Goal: Task Accomplishment & Management: Manage account settings

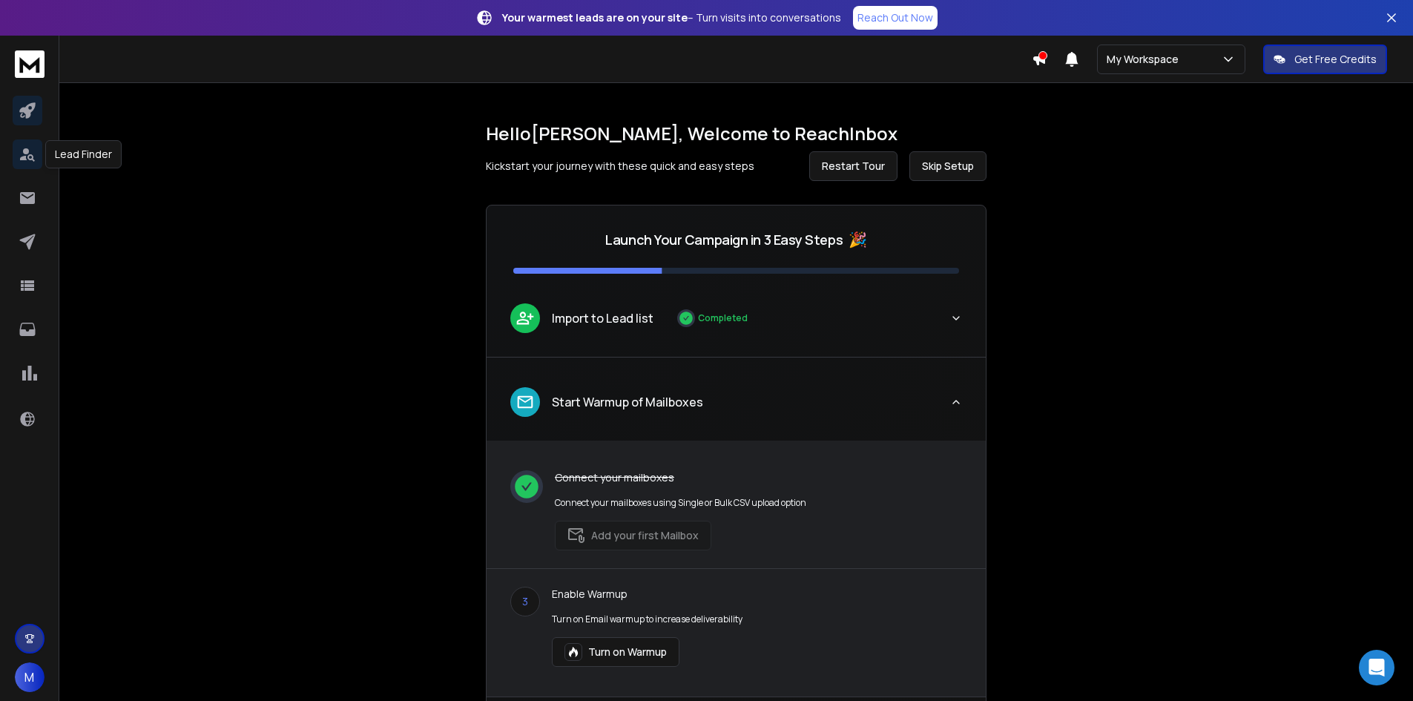
click at [36, 148] on link at bounding box center [28, 154] width 30 height 30
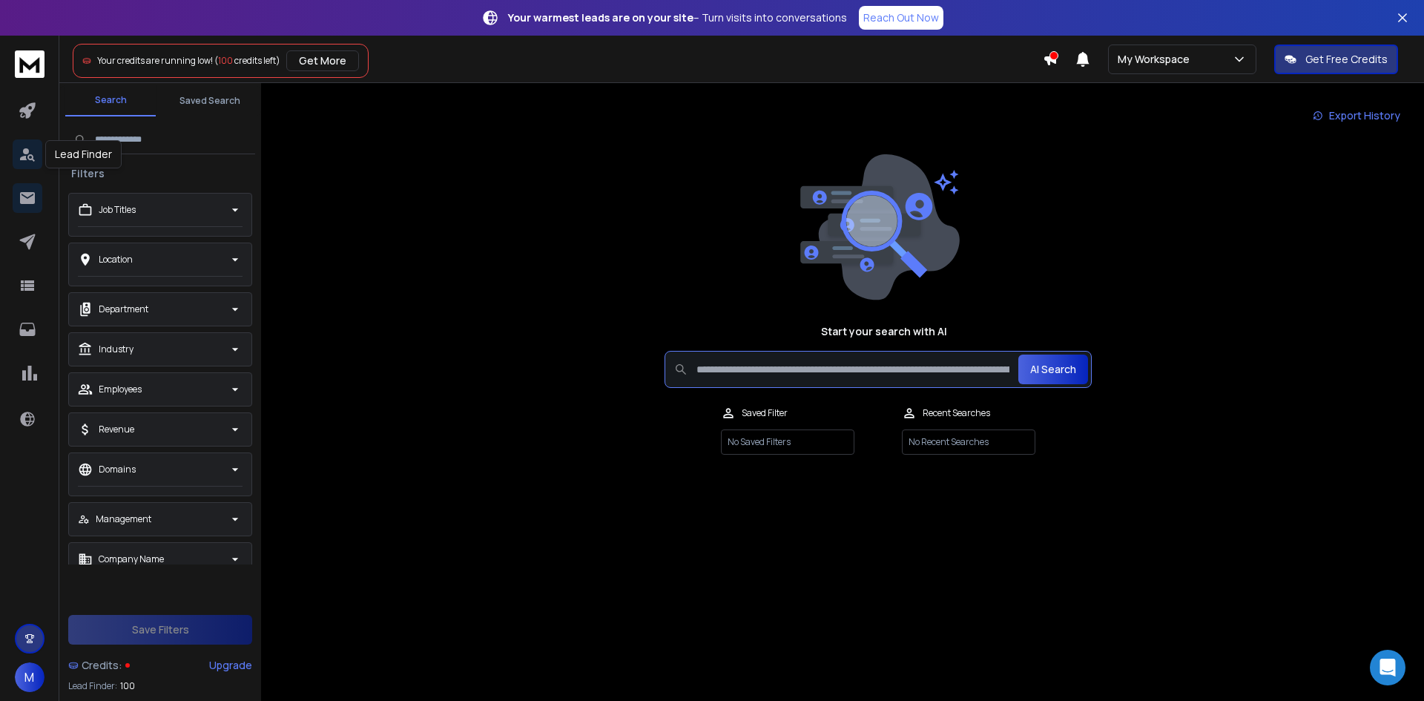
click at [34, 203] on icon at bounding box center [27, 198] width 15 height 12
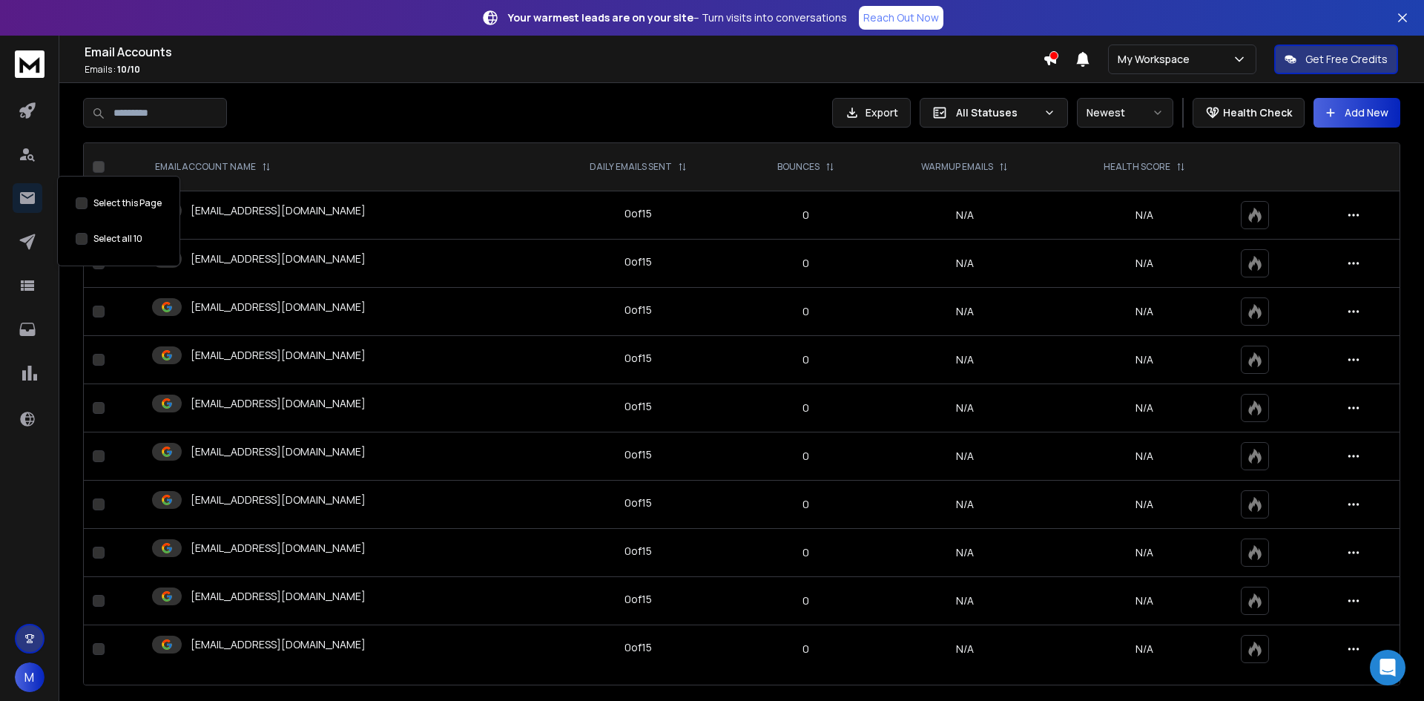
click at [97, 162] on button "Select this Page" at bounding box center [99, 167] width 12 height 12
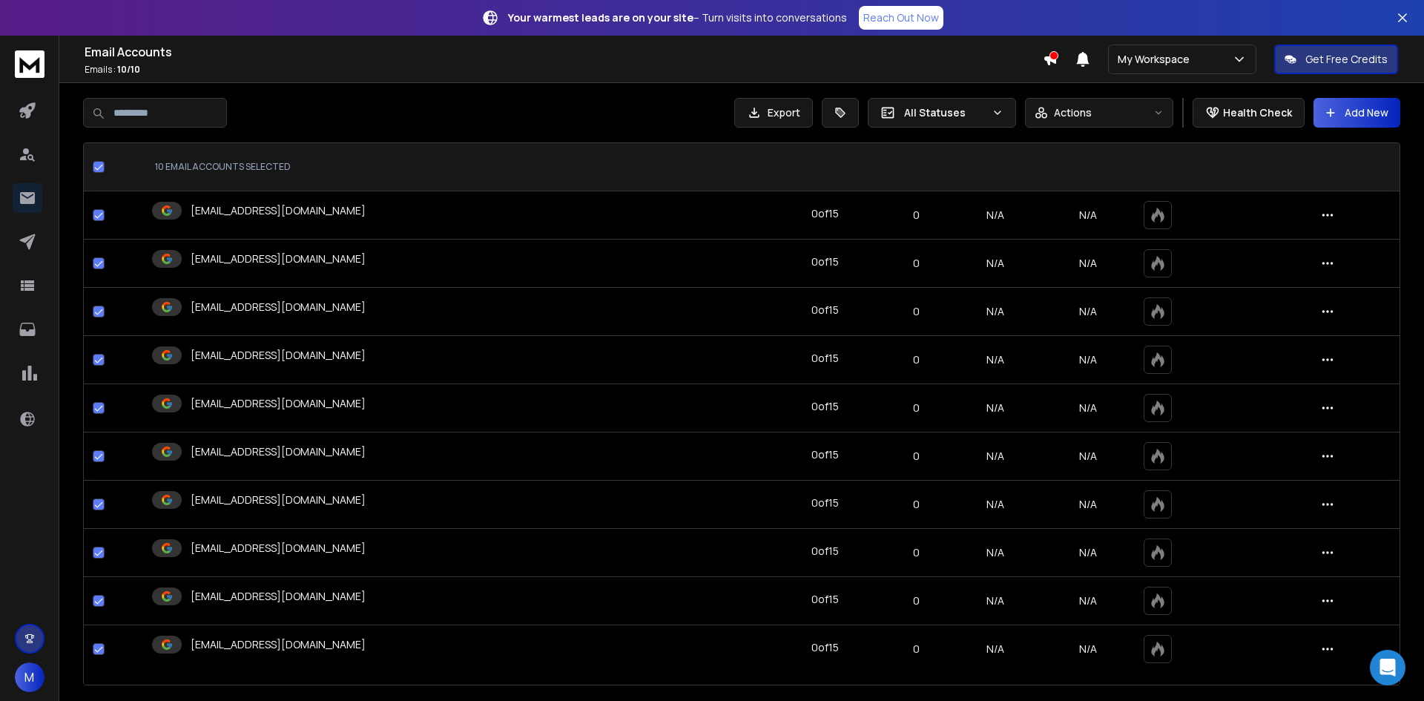
click at [942, 110] on p "All Statuses" at bounding box center [945, 112] width 82 height 15
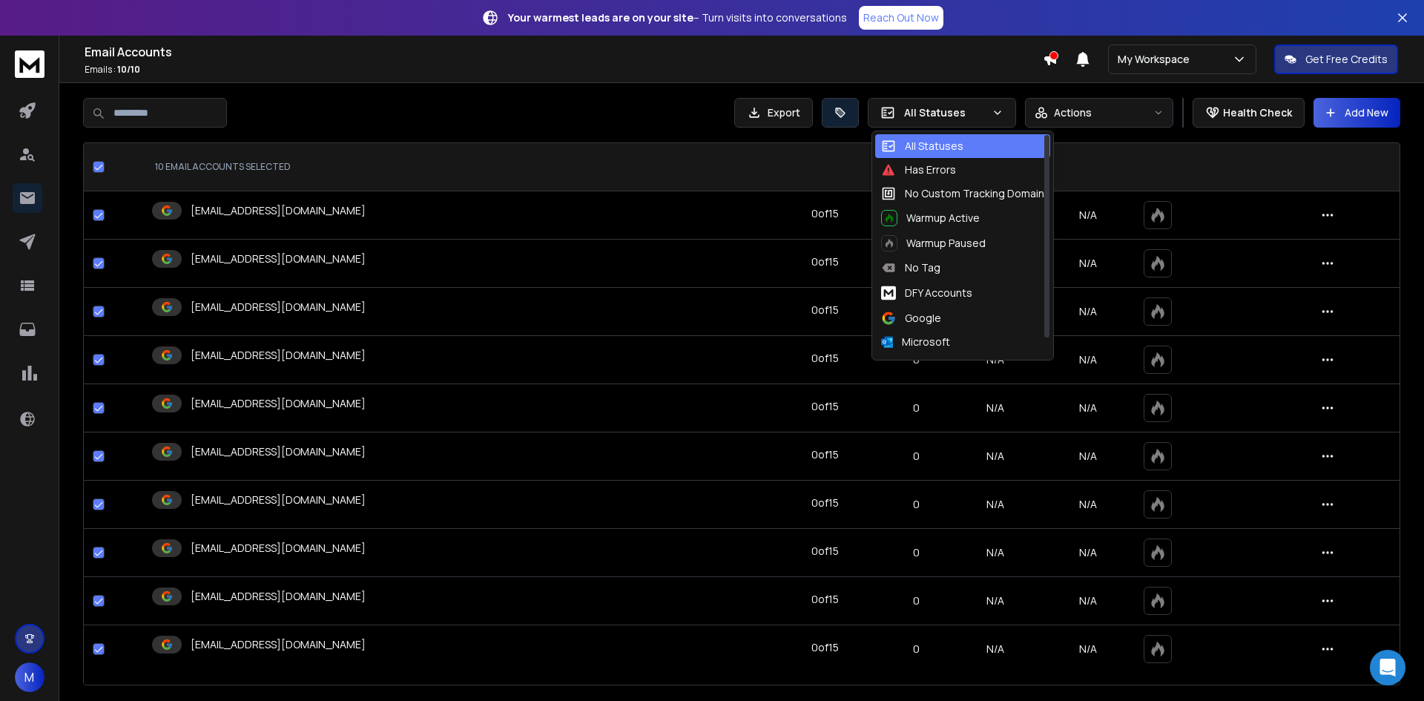
drag, startPoint x: 847, startPoint y: 94, endPoint x: 847, endPoint y: 110, distance: 15.6
click at [847, 96] on div "Export All Statuses Actions Health Check Add New 10 EMAIL ACCOUNTS SELECTED [EM…" at bounding box center [741, 391] width 1365 height 617
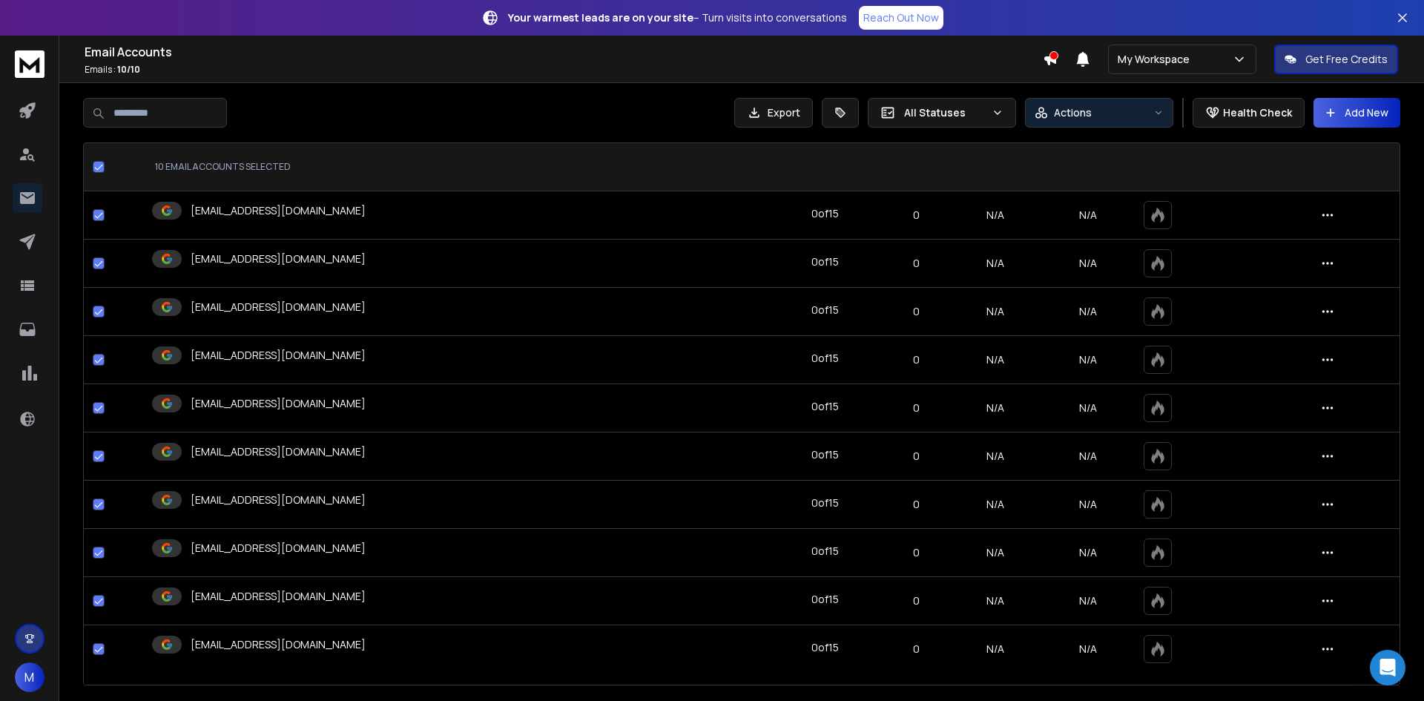
click at [1157, 119] on button "Actions" at bounding box center [1099, 113] width 148 height 30
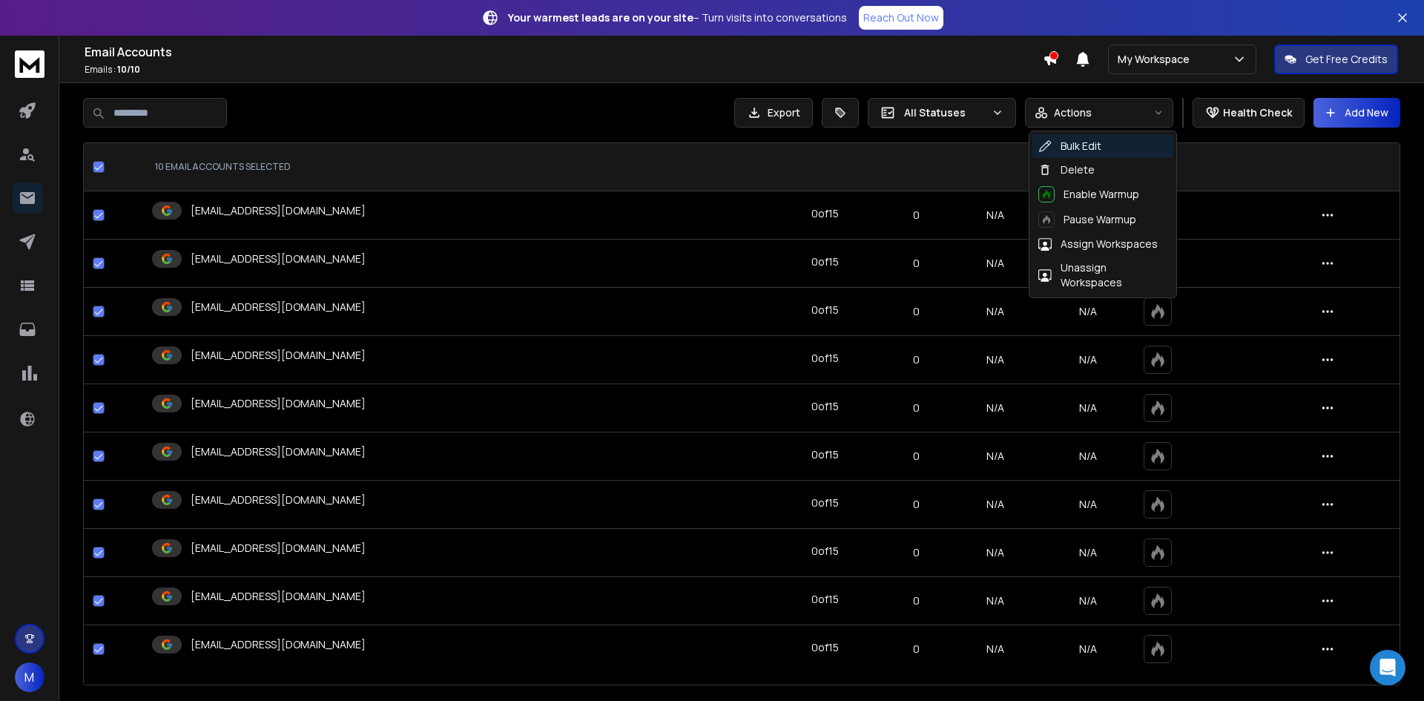
click at [1104, 151] on div "Bulk Edit" at bounding box center [1102, 146] width 141 height 24
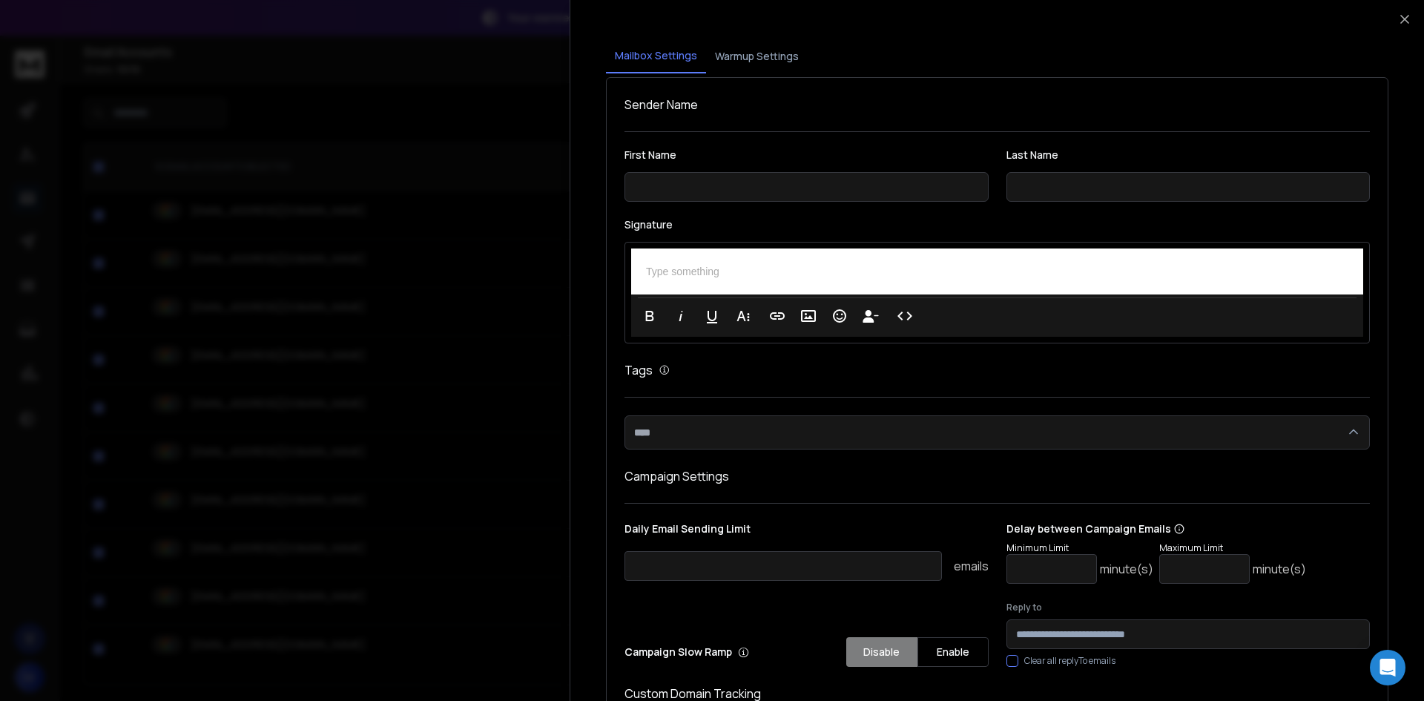
click at [514, 295] on div at bounding box center [712, 350] width 1424 height 701
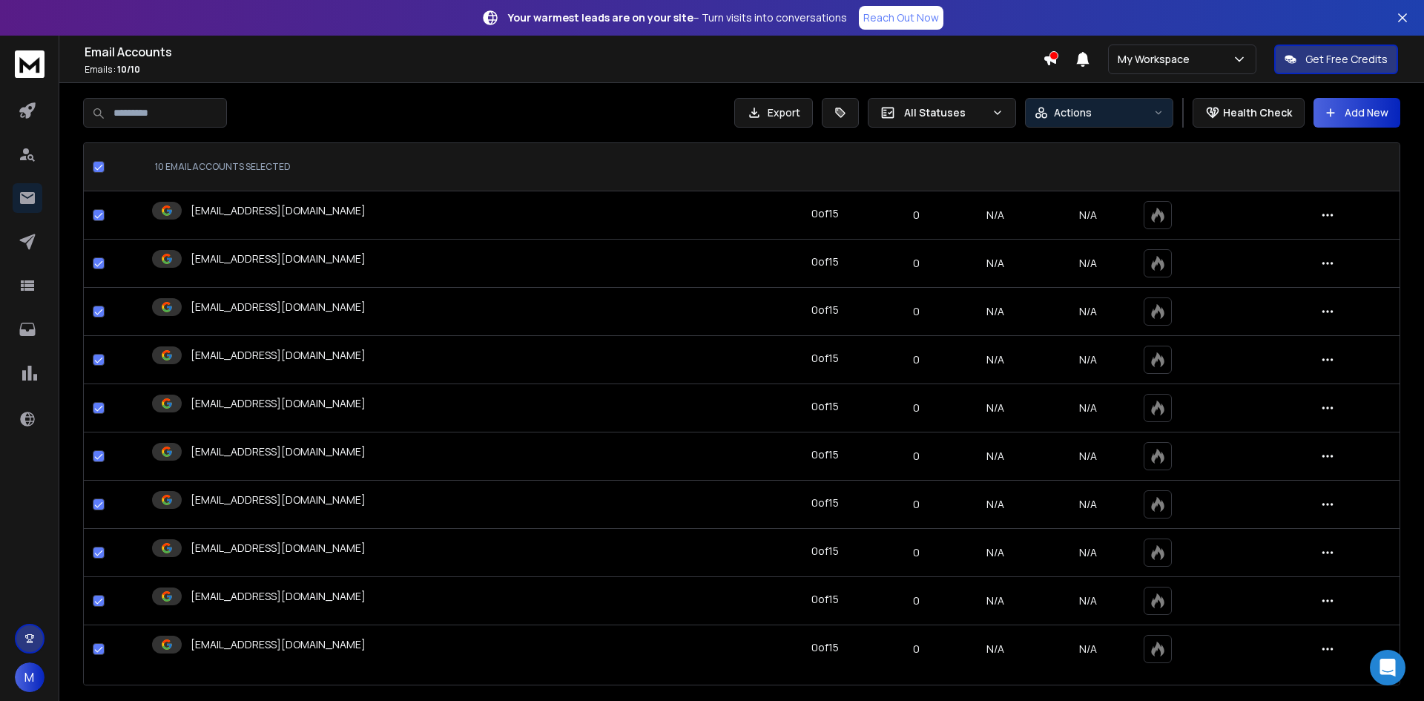
click at [1155, 113] on button "Actions" at bounding box center [1099, 113] width 148 height 30
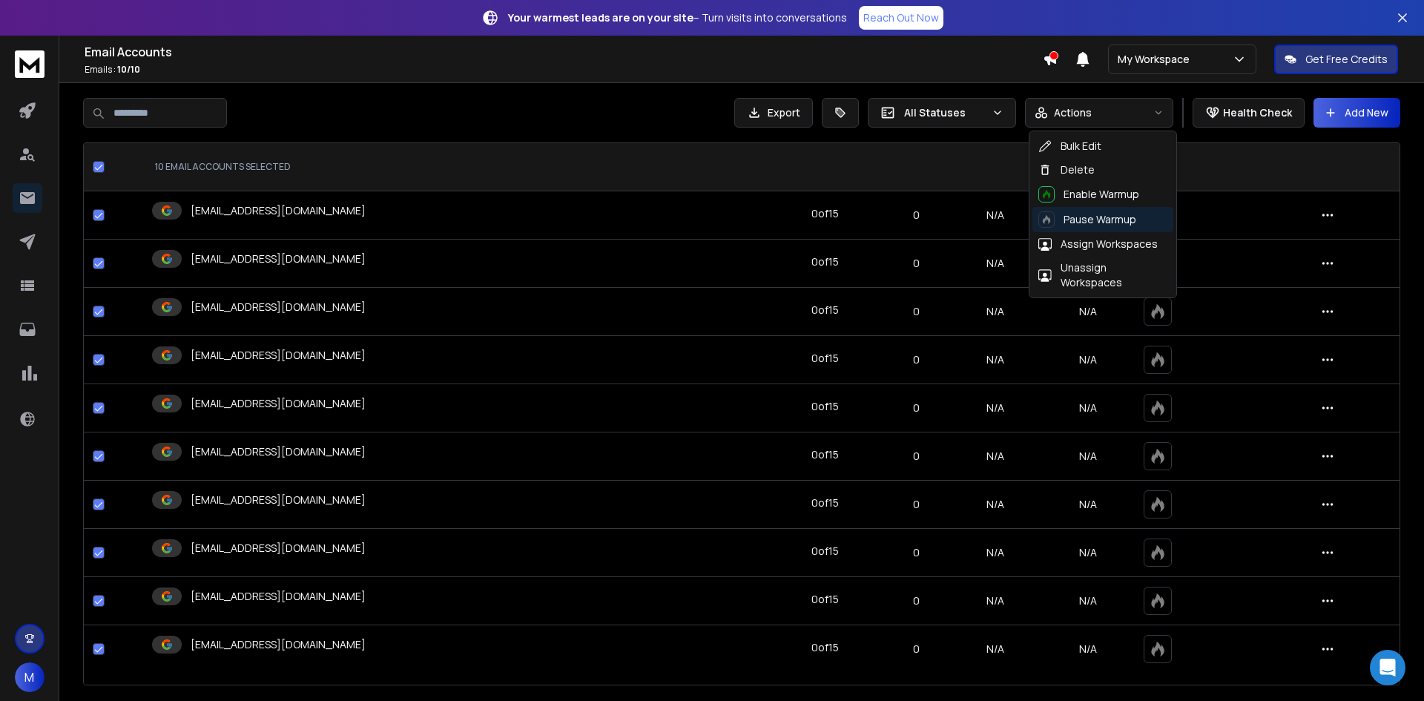
click at [1107, 199] on div "Enable Warmup" at bounding box center [1088, 194] width 101 height 16
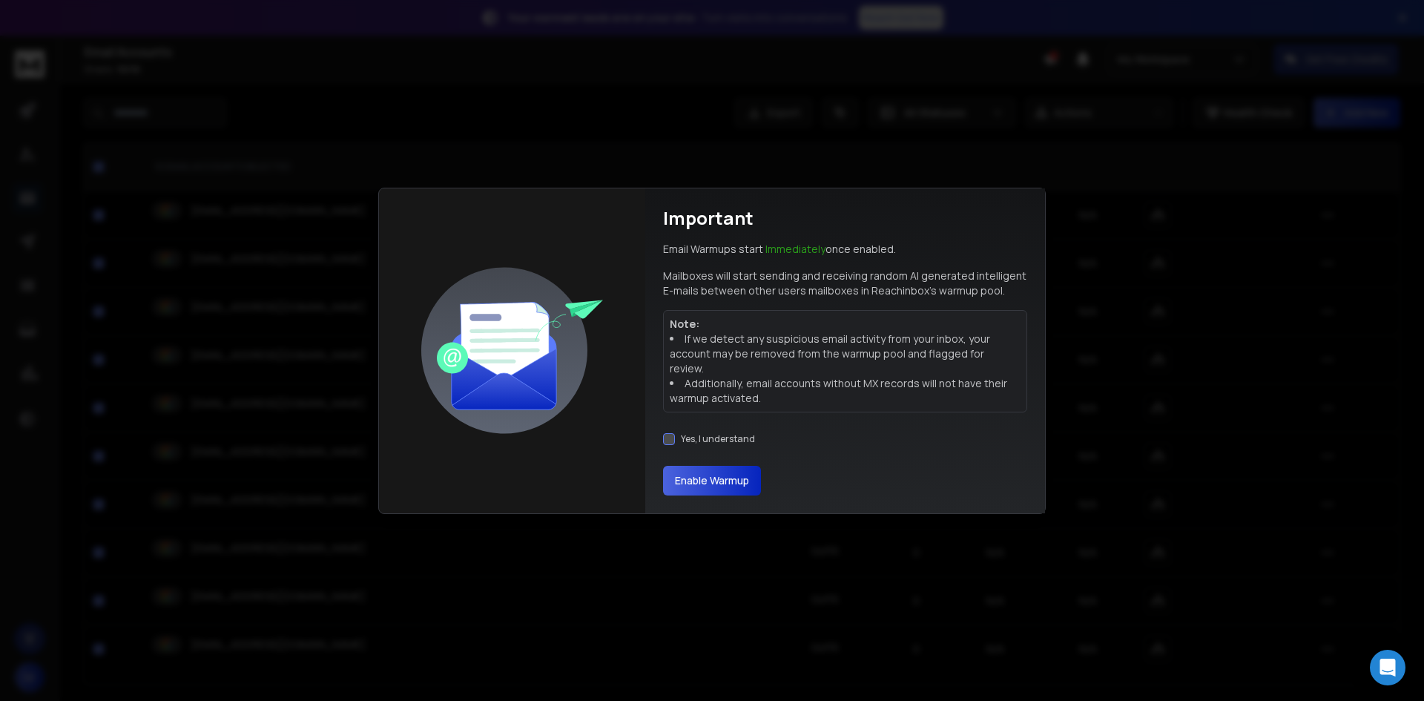
click at [719, 479] on button "Enable Warmup" at bounding box center [712, 481] width 98 height 30
drag, startPoint x: 718, startPoint y: 445, endPoint x: 711, endPoint y: 428, distance: 18.6
click at [724, 421] on div "Important Email Warmups start Immediately once enabled. Mailboxes will start se…" at bounding box center [845, 350] width 400 height 325
click at [708, 433] on label "Yes, I understand" at bounding box center [718, 439] width 74 height 12
click at [671, 433] on button "Yes, I understand" at bounding box center [669, 439] width 12 height 12
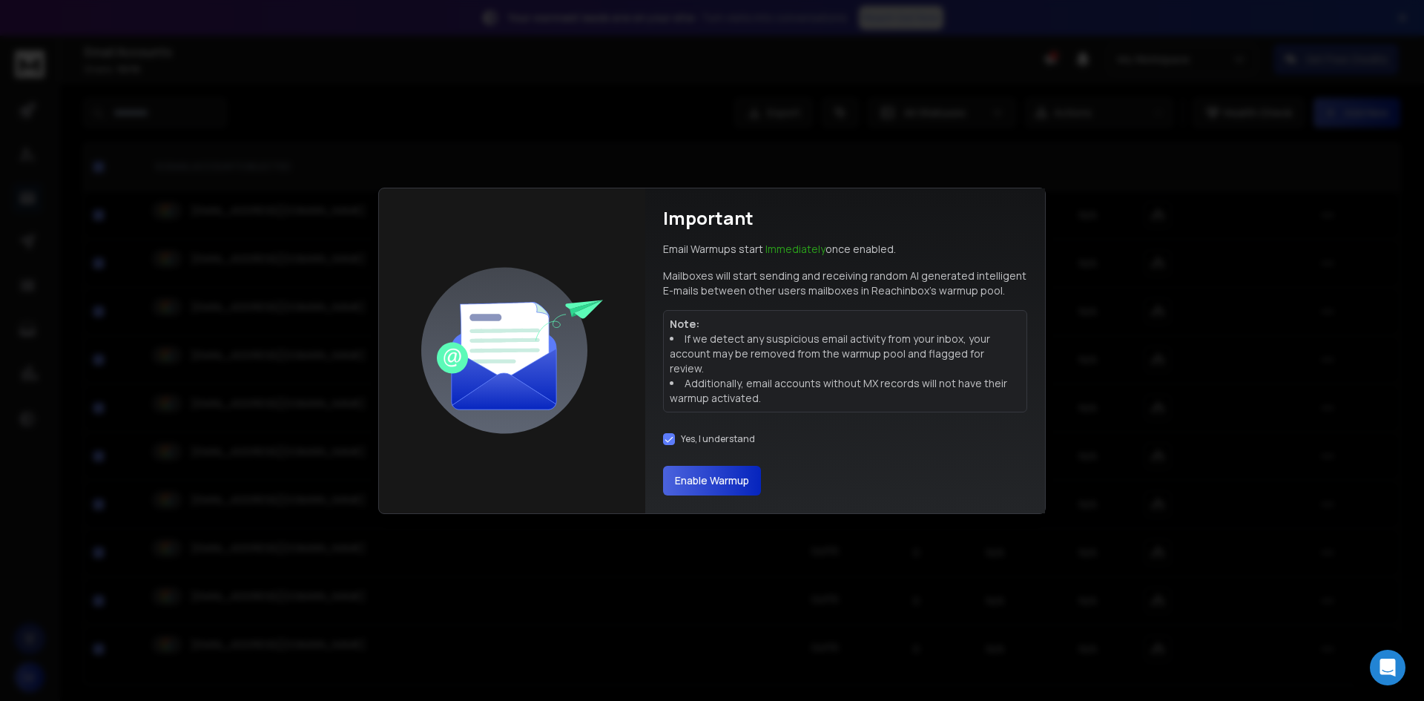
click at [684, 474] on button "Enable Warmup" at bounding box center [712, 481] width 98 height 30
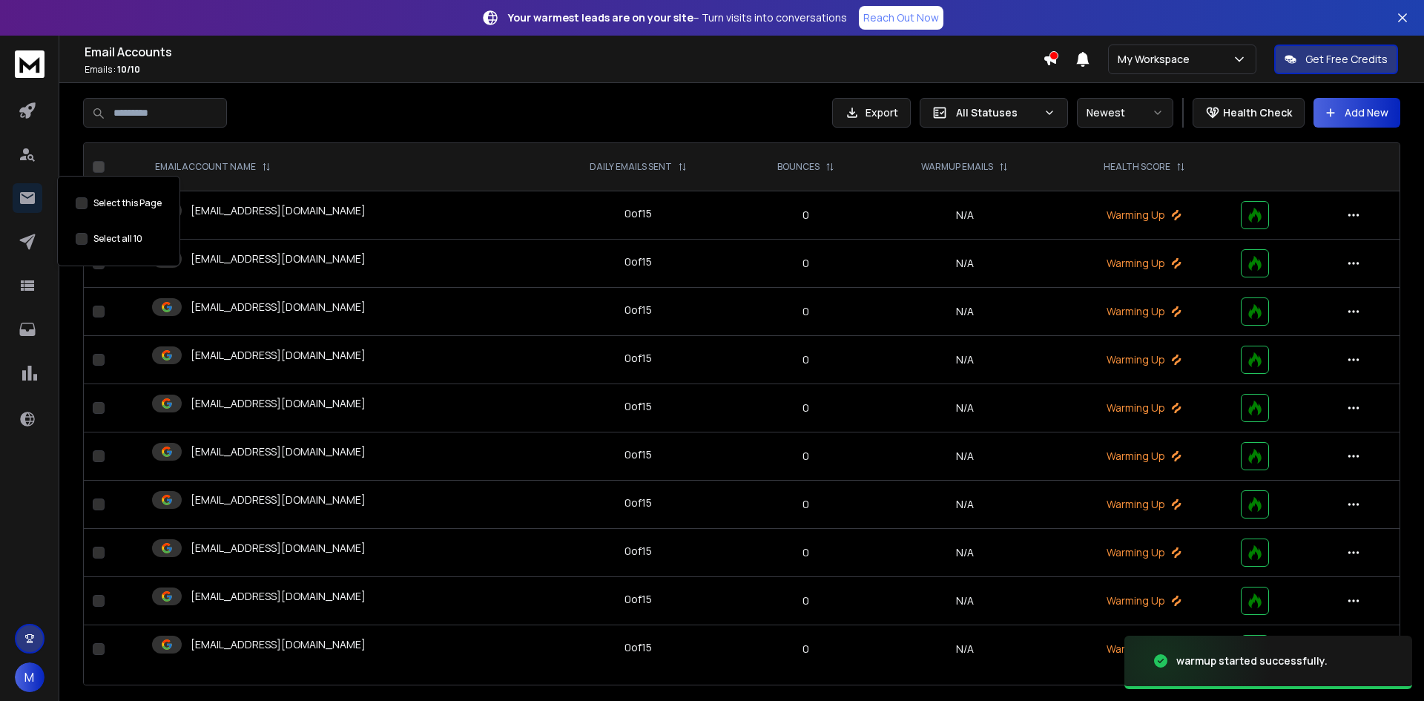
click at [105, 158] on th at bounding box center [113, 167] width 59 height 48
click at [100, 159] on th at bounding box center [113, 167] width 59 height 48
click at [100, 162] on th at bounding box center [113, 167] width 59 height 48
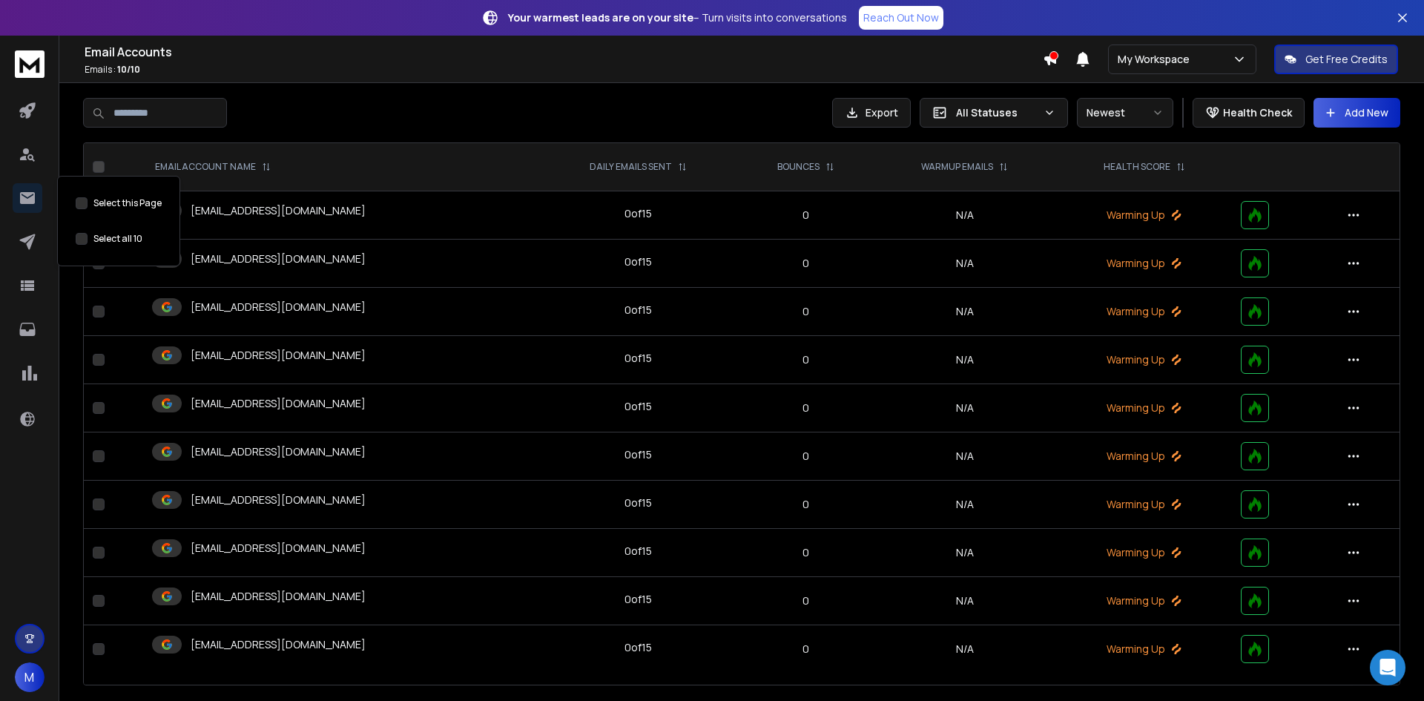
click at [102, 168] on button "Select this Page" at bounding box center [99, 167] width 12 height 12
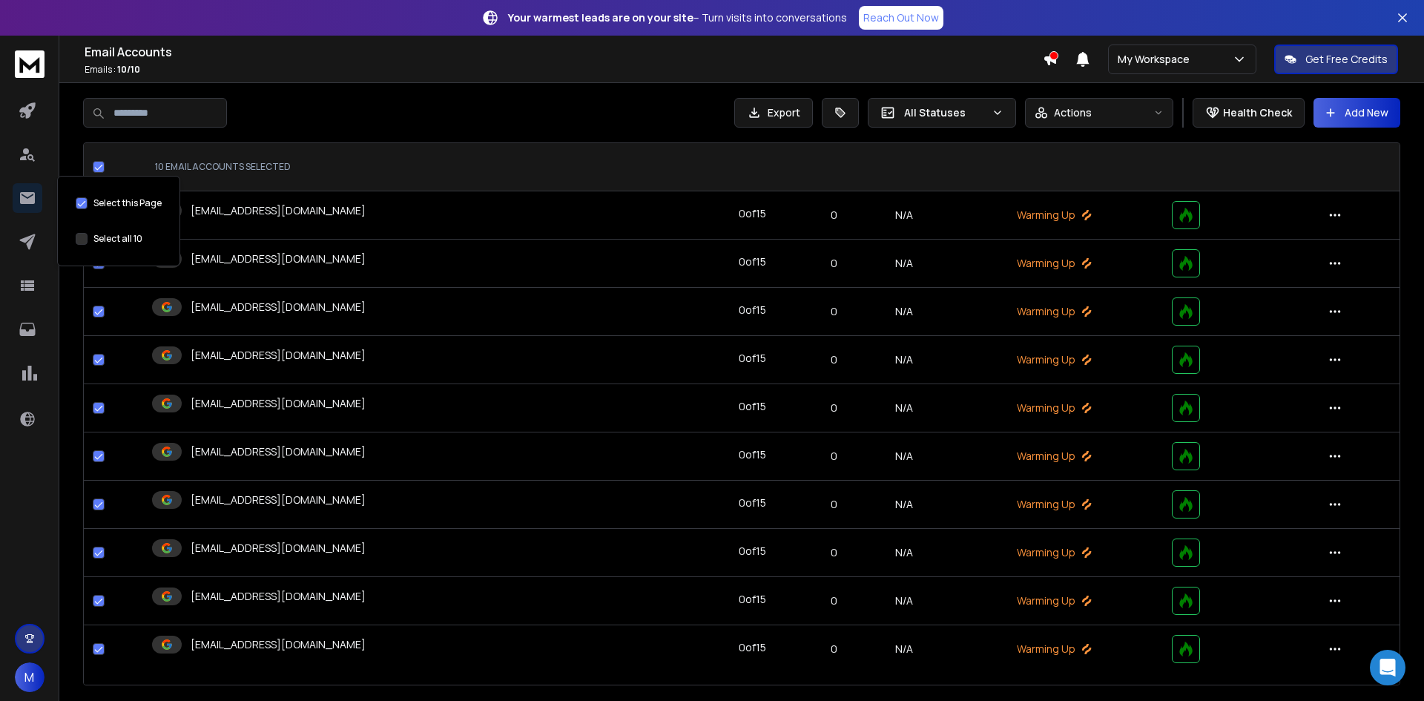
click at [359, 132] on div "Export All Statuses Actions Health Check Add New 10 EMAIL ACCOUNTS SELECTED [EM…" at bounding box center [741, 391] width 1317 height 587
click at [1158, 117] on icon "button" at bounding box center [1158, 113] width 10 height 12
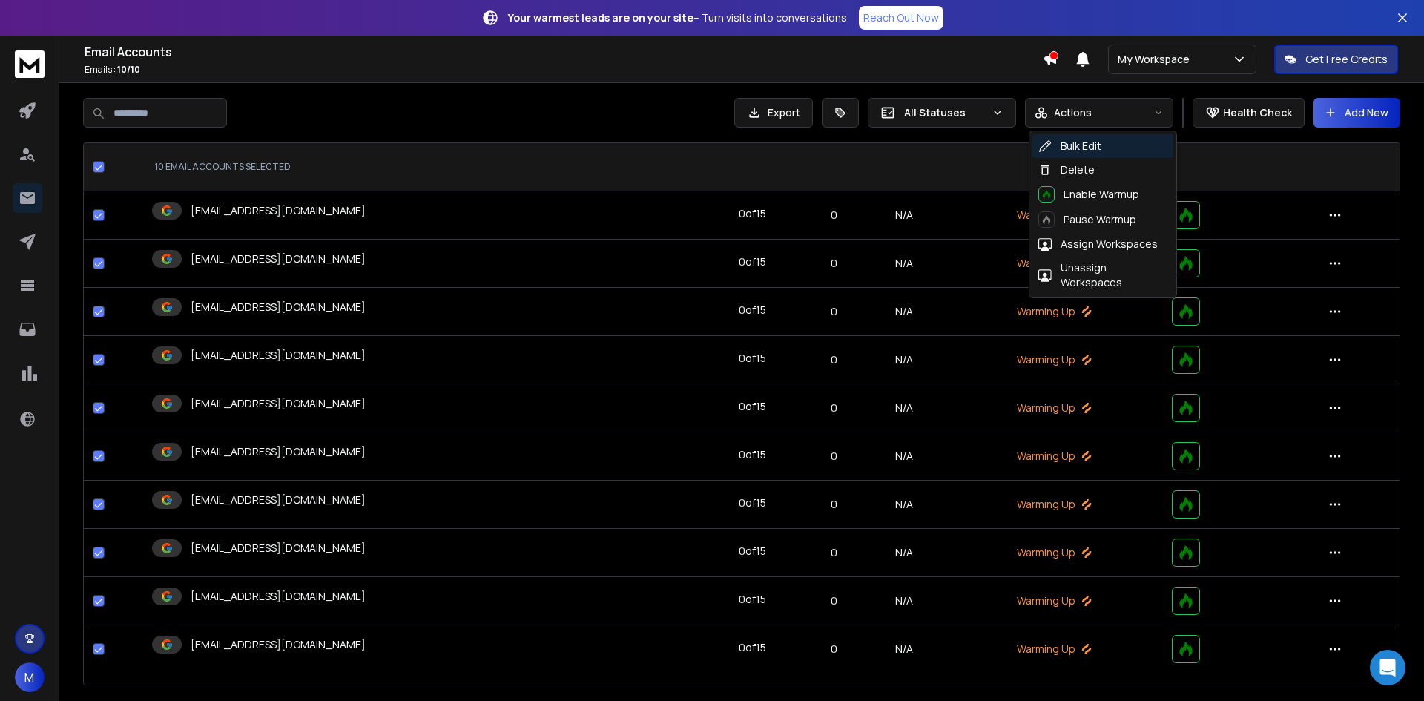
click at [1101, 146] on div "Bulk Edit" at bounding box center [1069, 146] width 63 height 15
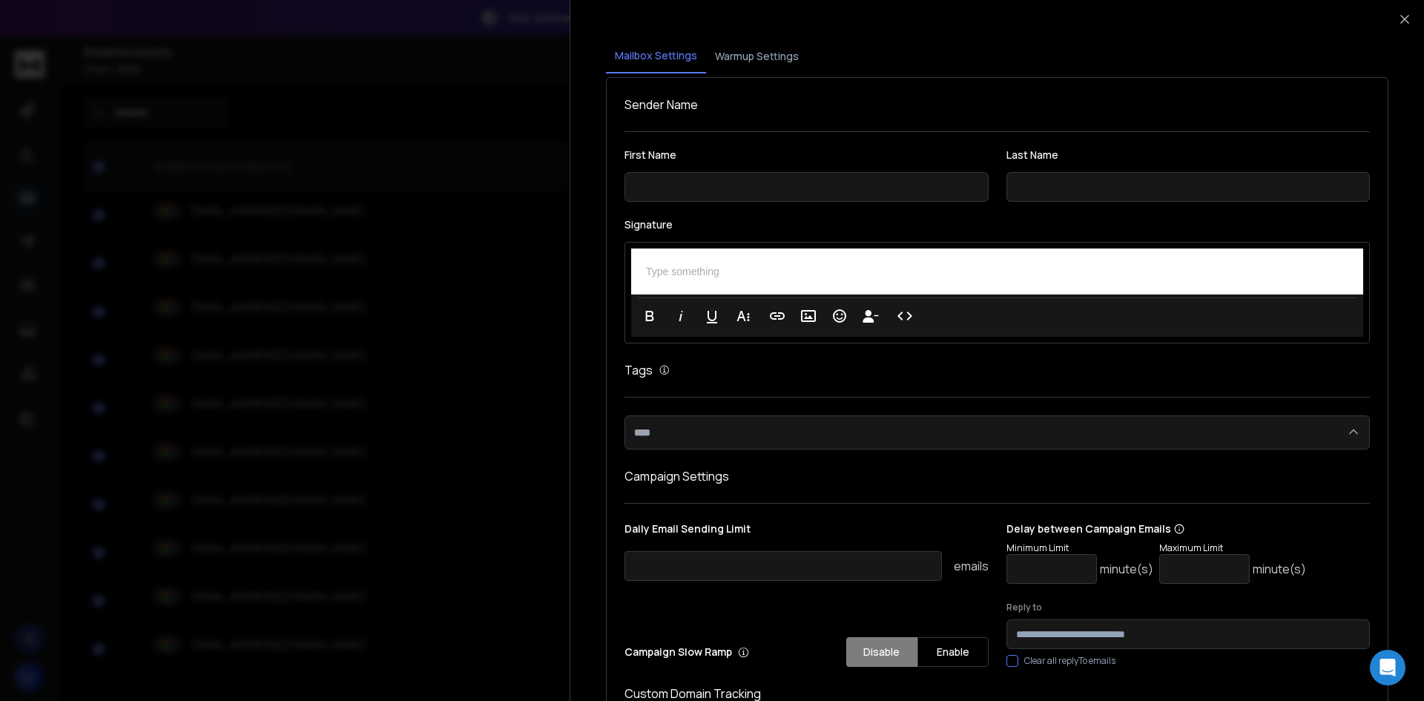
click at [759, 53] on button "Warmup Settings" at bounding box center [757, 56] width 102 height 33
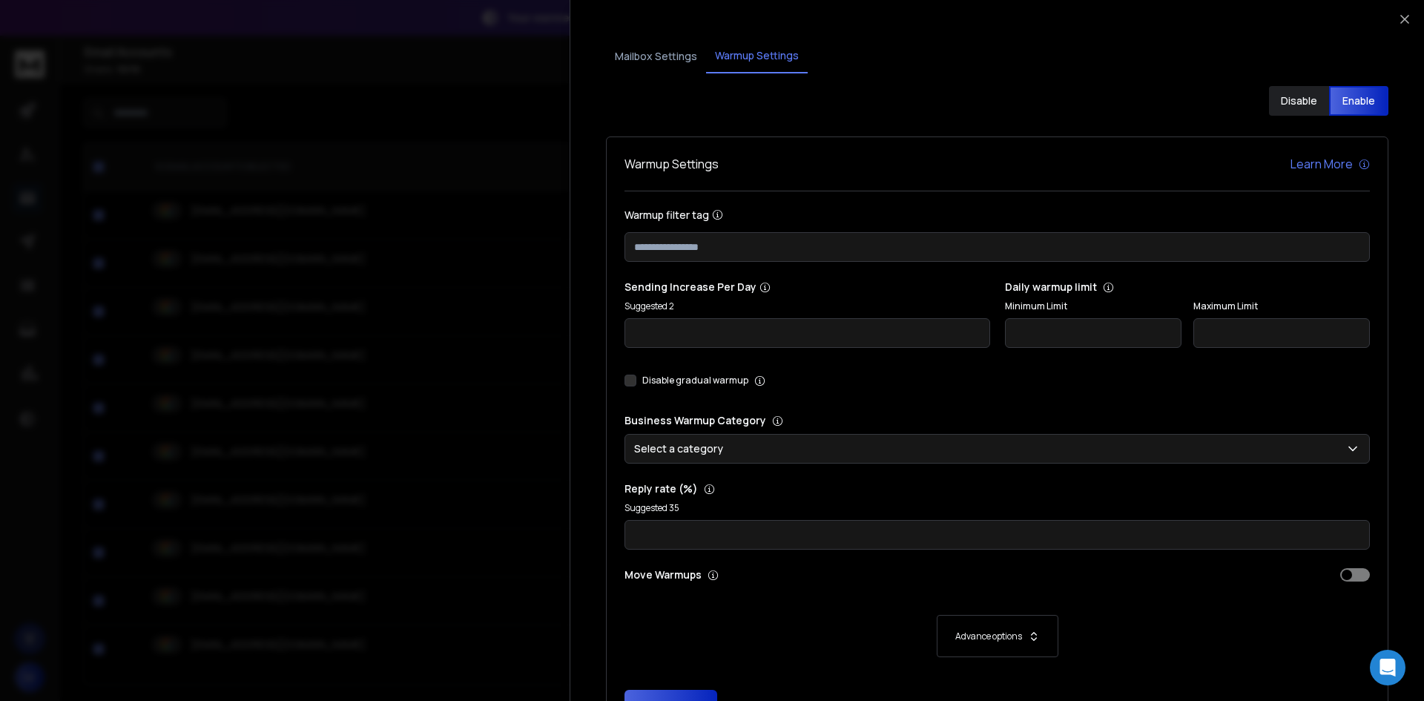
click at [682, 332] on input "number" at bounding box center [807, 333] width 366 height 30
type input "*"
click at [1063, 334] on input "number" at bounding box center [1093, 333] width 177 height 30
type input "**"
click at [1259, 337] on input "number" at bounding box center [1281, 333] width 177 height 30
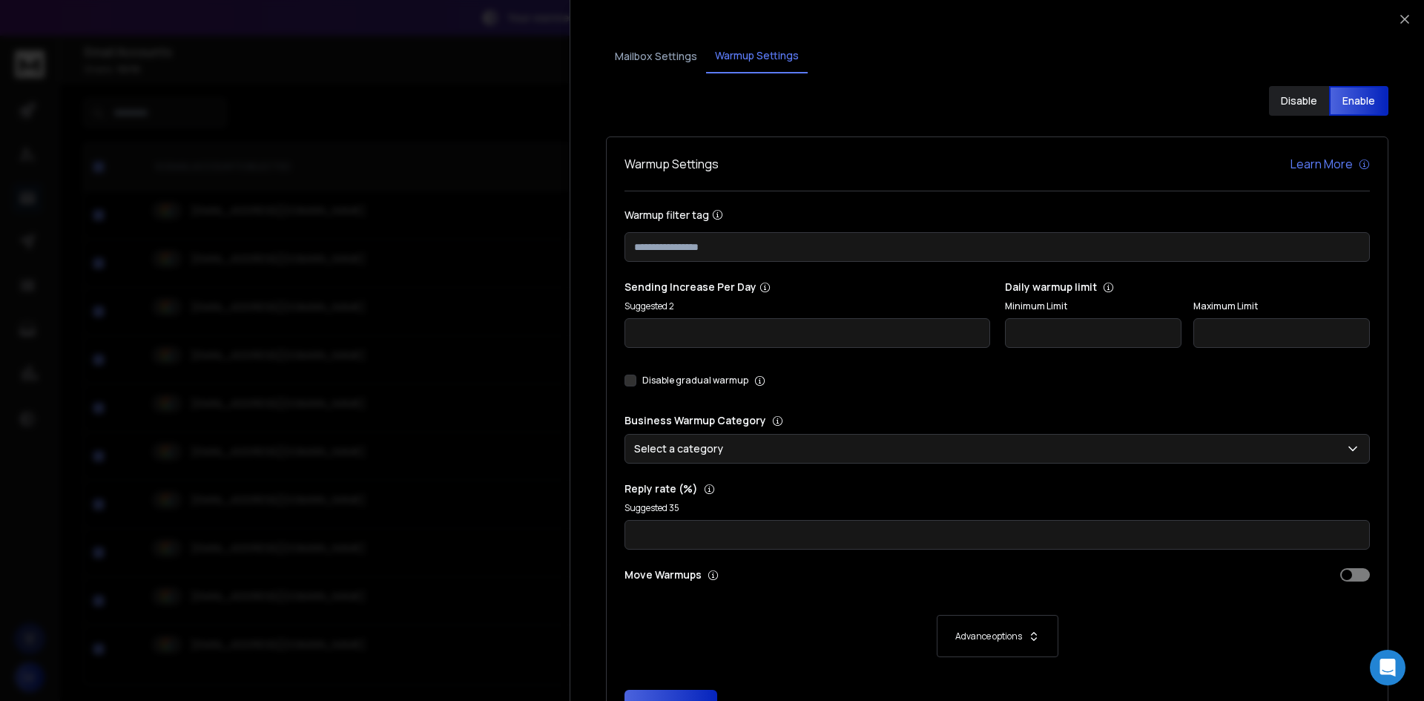
click at [1023, 381] on div "Disable gradual warmup" at bounding box center [996, 381] width 745 height 30
click at [1243, 320] on input "number" at bounding box center [1281, 333] width 177 height 30
type input "**"
drag, startPoint x: 983, startPoint y: 332, endPoint x: 960, endPoint y: 338, distance: 23.7
click at [969, 334] on div "Sending Increase Per Day Suggested 2 * Daily warmup limit Minimum Limit ** Maxi…" at bounding box center [996, 314] width 745 height 68
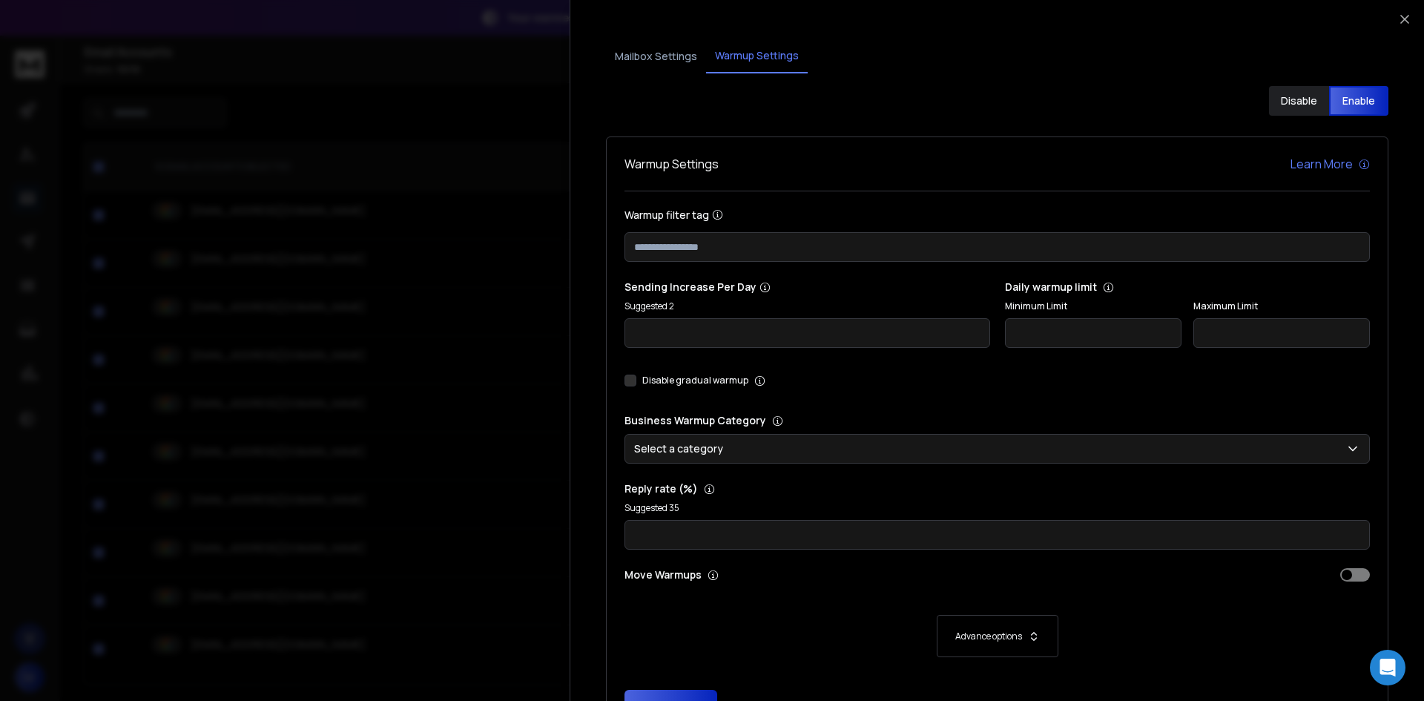
click at [1049, 398] on form "Warmup Settings Learn More Warmup filter tag Sending Increase Per Day Suggested…" at bounding box center [996, 437] width 745 height 564
drag, startPoint x: 1035, startPoint y: 341, endPoint x: 1015, endPoint y: 346, distance: 21.2
click at [1020, 338] on input "**" at bounding box center [1093, 333] width 177 height 30
type input "**"
click at [989, 383] on div "Disable gradual warmup" at bounding box center [996, 381] width 745 height 30
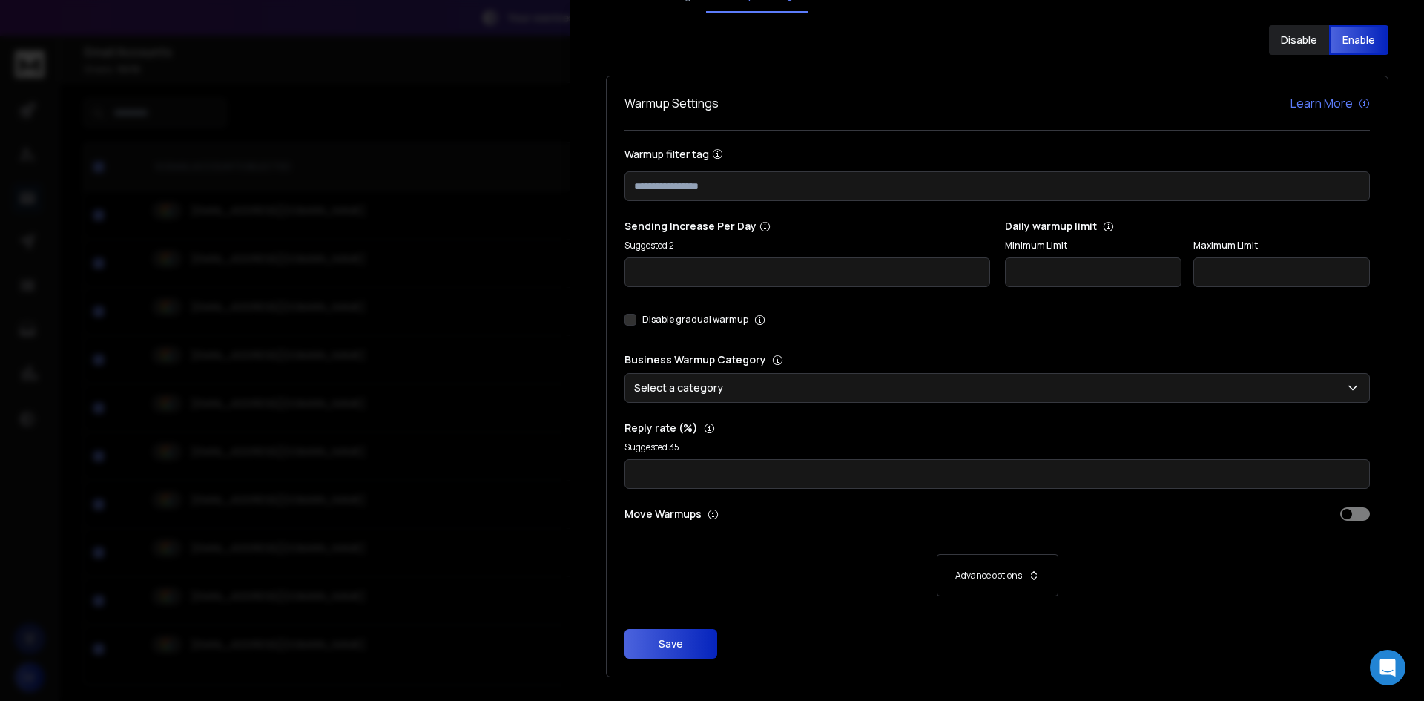
scroll to position [79, 0]
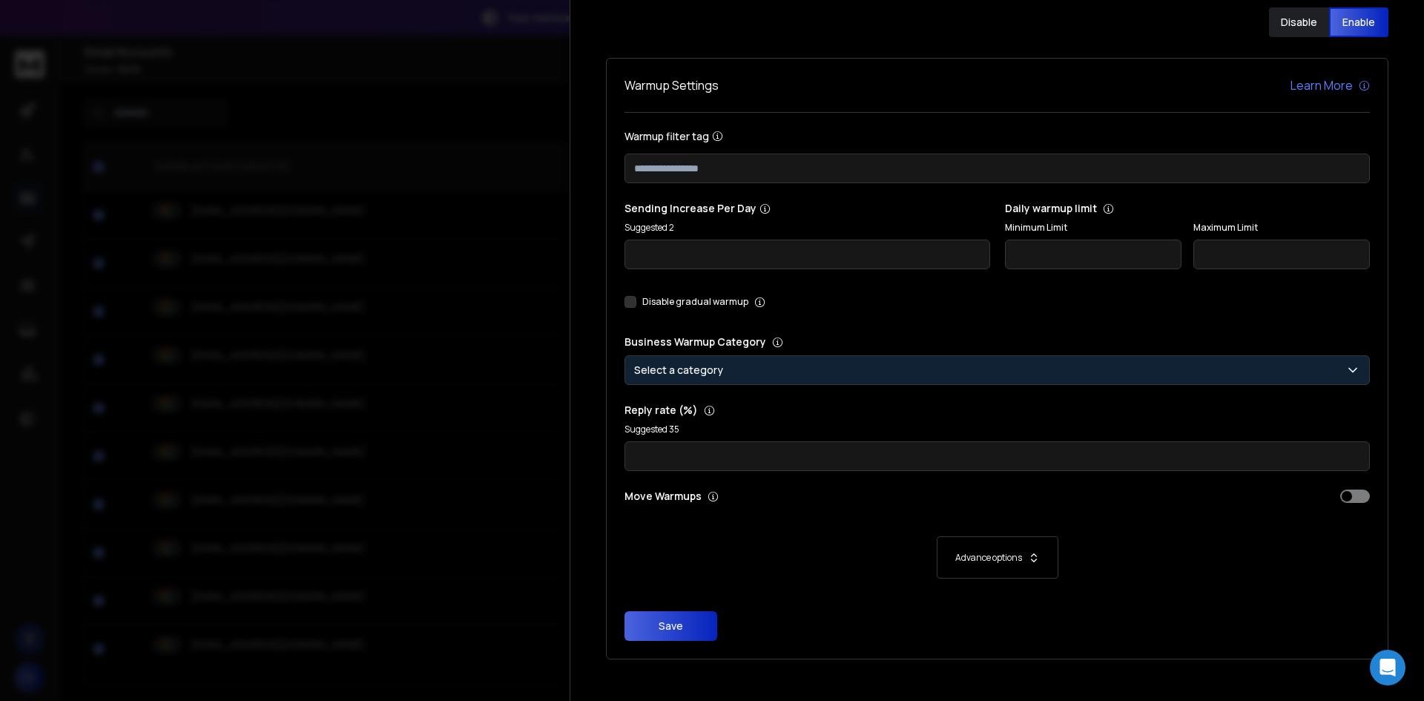
click at [886, 376] on div "Select a category" at bounding box center [997, 370] width 726 height 15
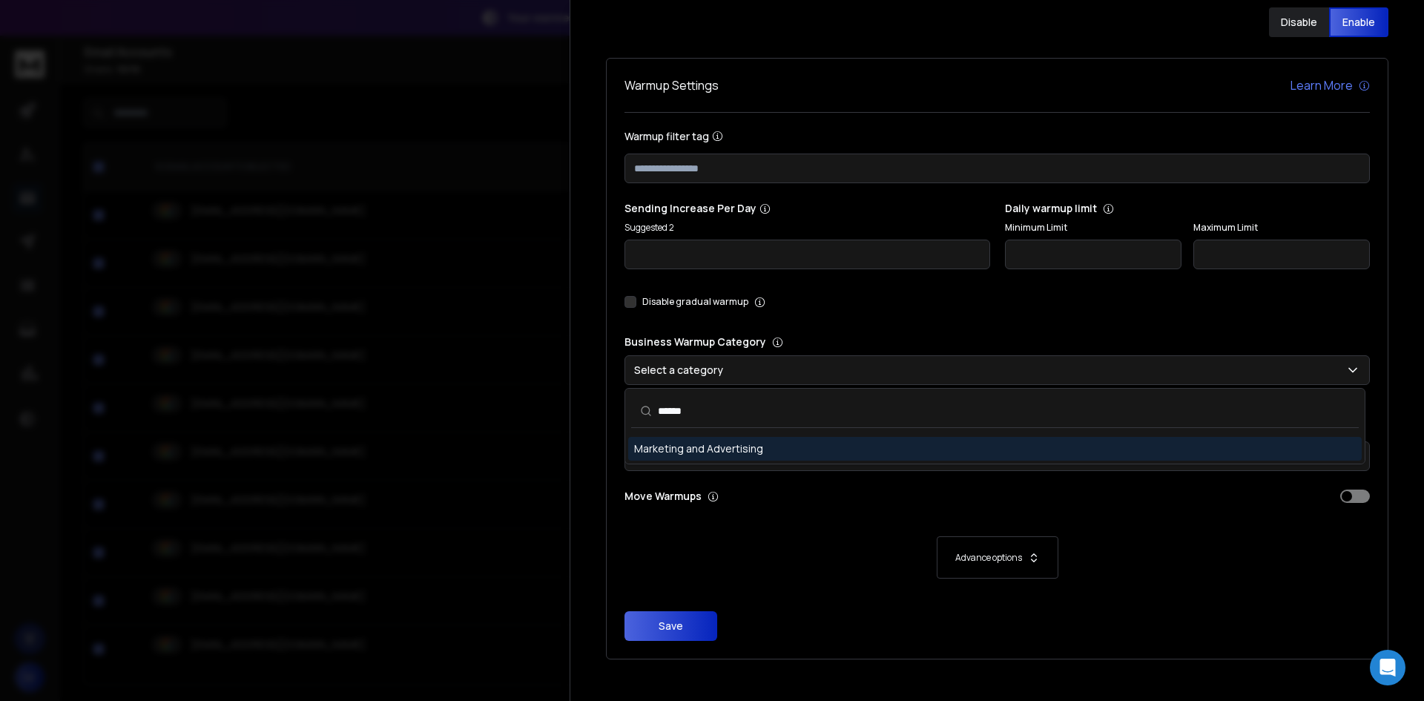
type input "******"
click at [781, 446] on div "Marketing and Advertising" at bounding box center [995, 449] width 734 height 24
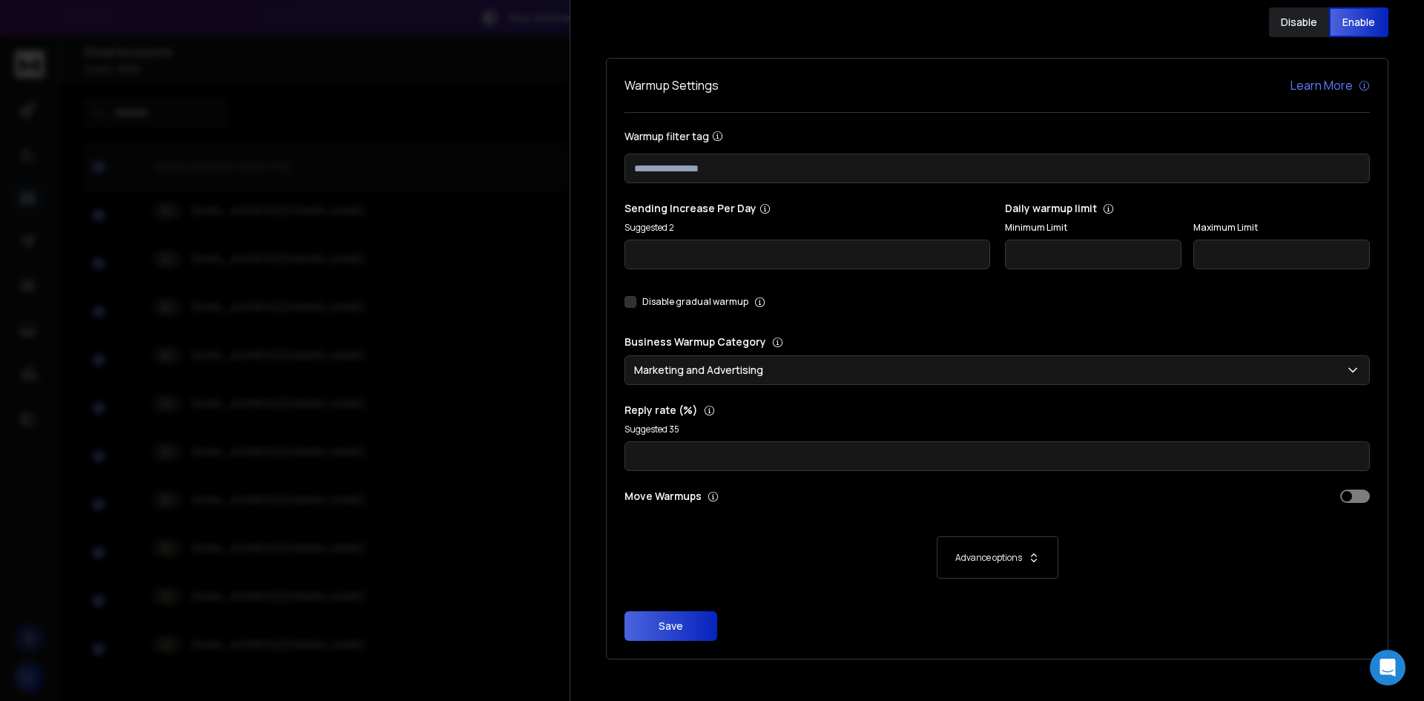
click at [765, 537] on button "Advance options" at bounding box center [997, 557] width 716 height 42
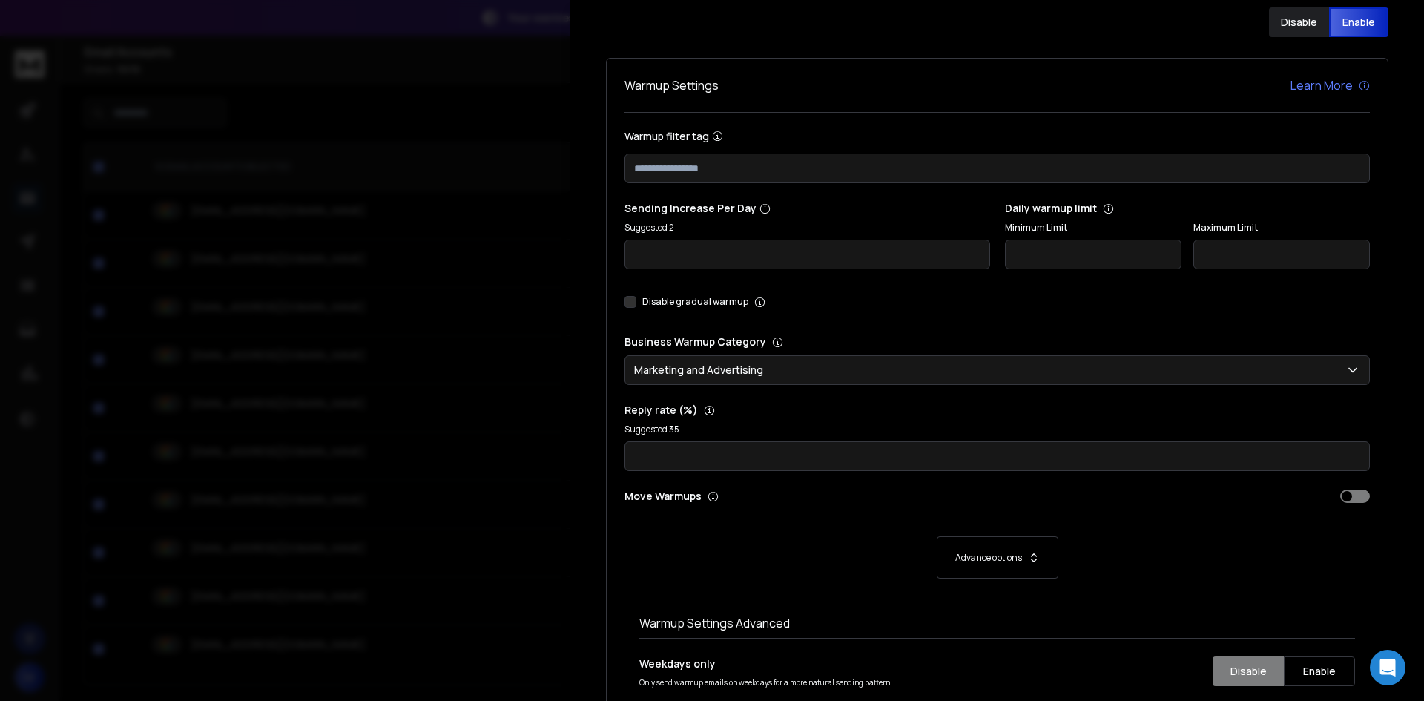
click at [728, 460] on input "number" at bounding box center [996, 456] width 745 height 30
click at [814, 423] on p "Suggested 35" at bounding box center [996, 429] width 745 height 12
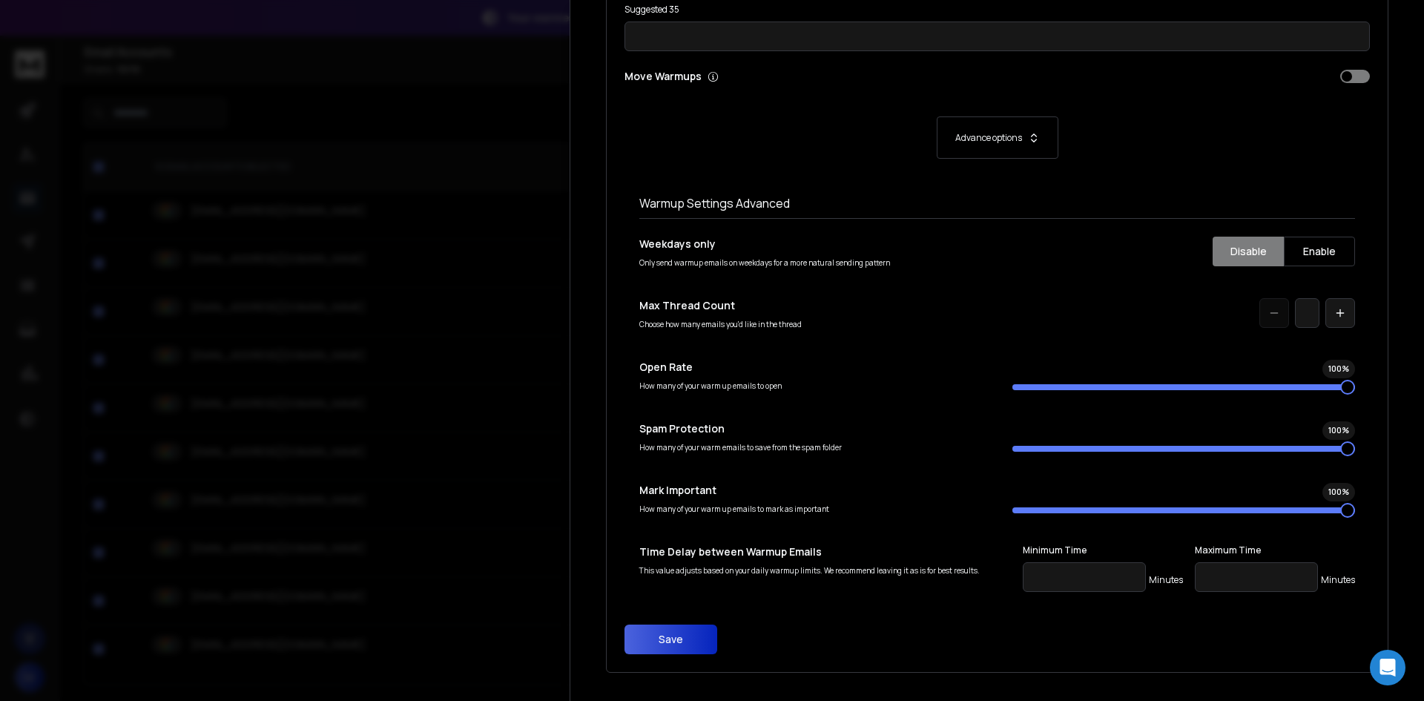
scroll to position [512, 0]
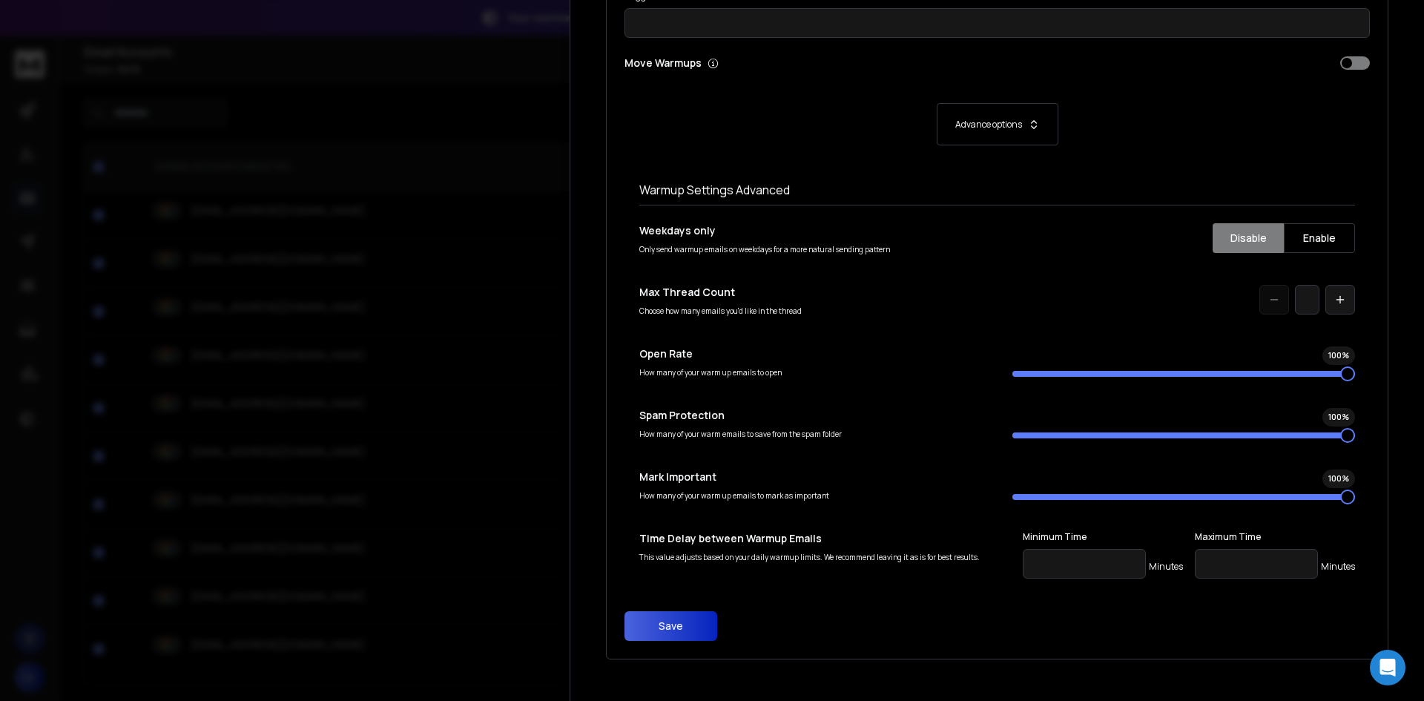
click at [673, 628] on button "Save" at bounding box center [670, 626] width 93 height 30
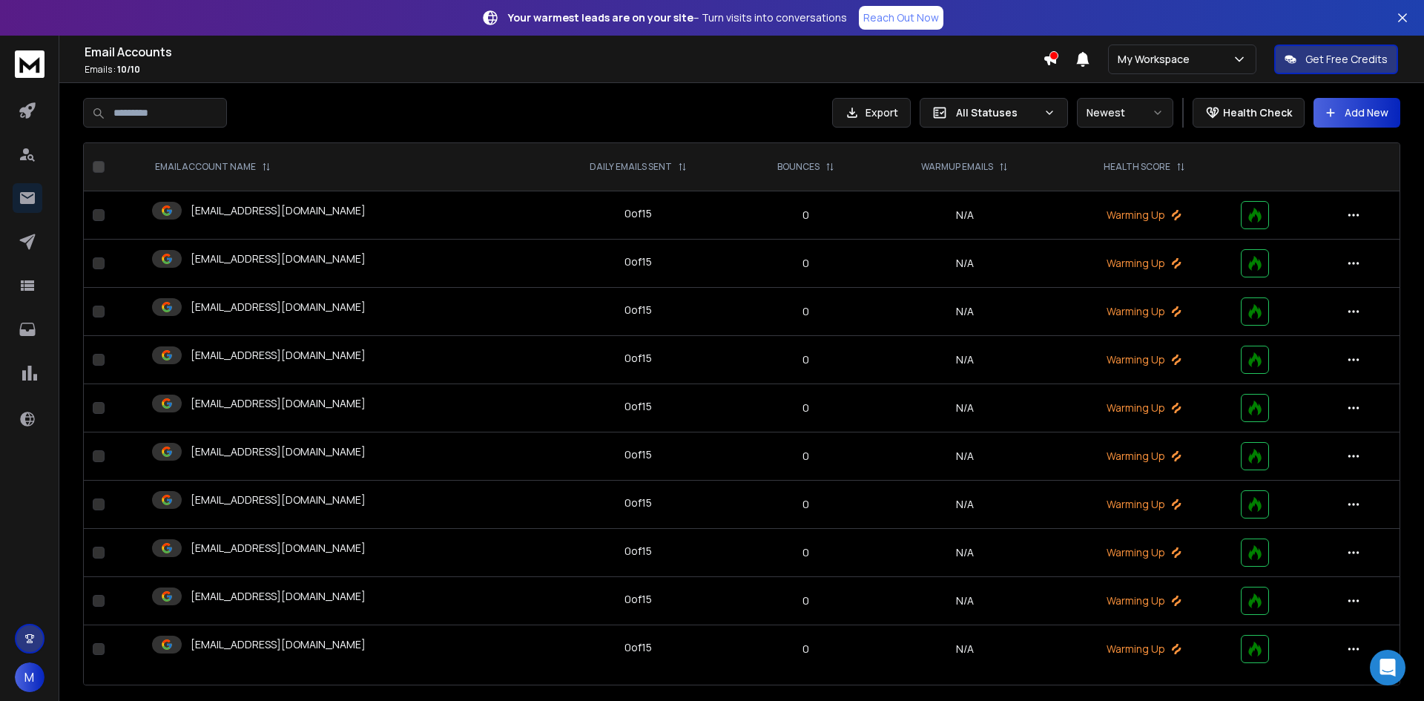
click at [421, 111] on div at bounding box center [453, 113] width 740 height 30
click at [27, 122] on link at bounding box center [28, 111] width 30 height 30
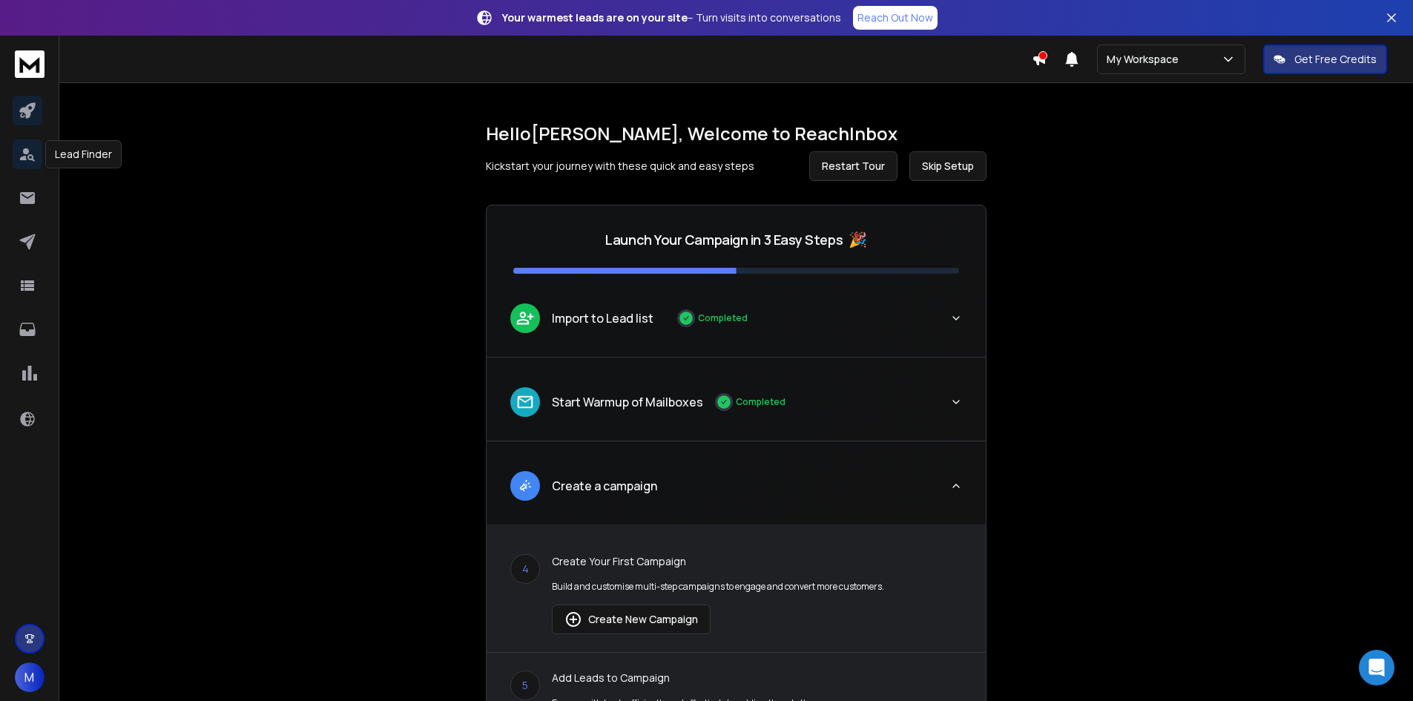
click at [23, 165] on link at bounding box center [28, 154] width 30 height 30
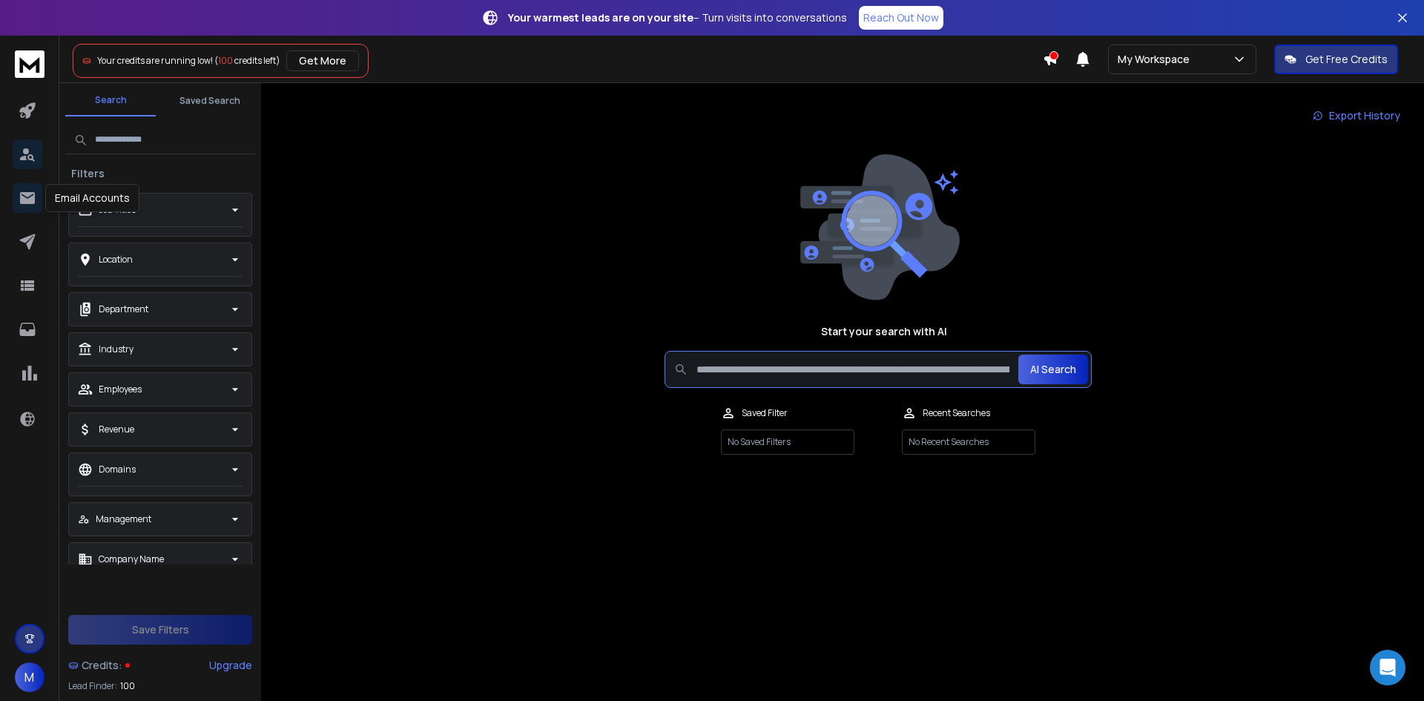
click at [19, 211] on link at bounding box center [28, 198] width 30 height 30
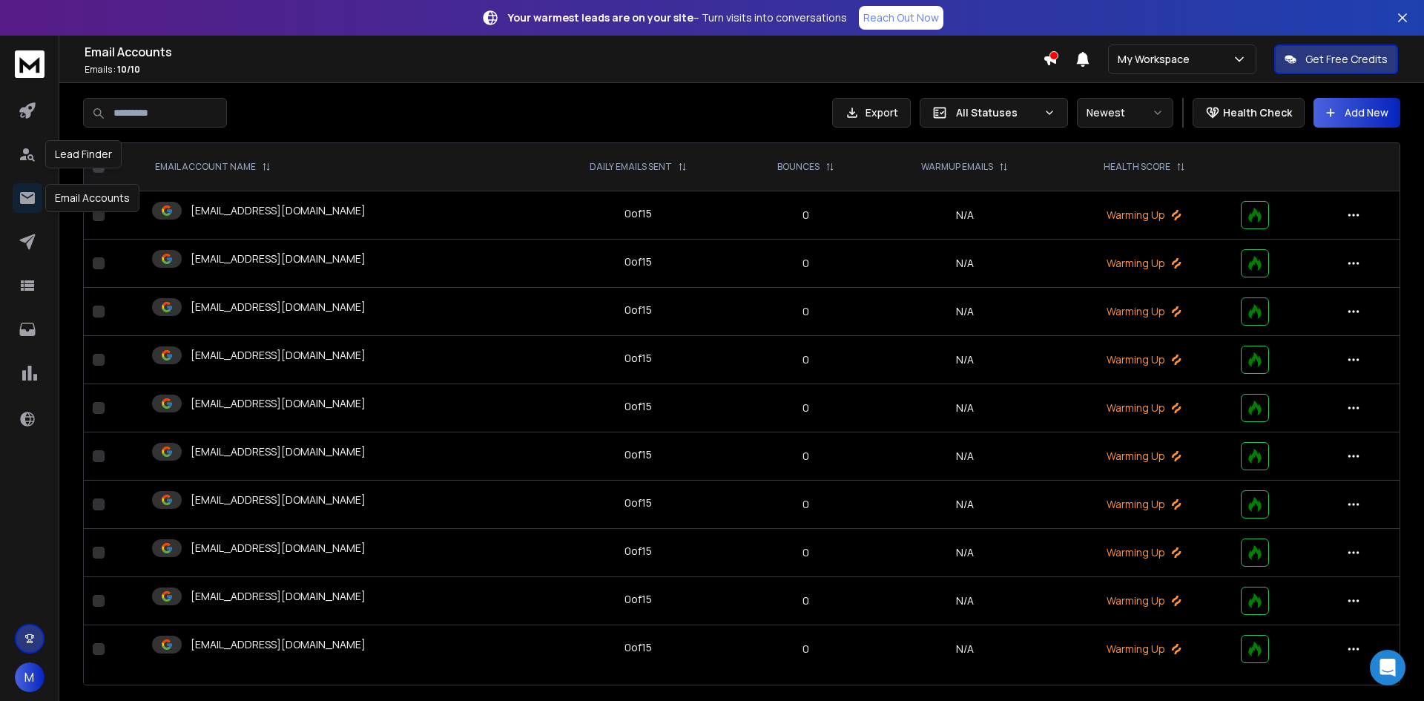
click at [24, 127] on div at bounding box center [30, 113] width 34 height 35
